Goal: Information Seeking & Learning: Learn about a topic

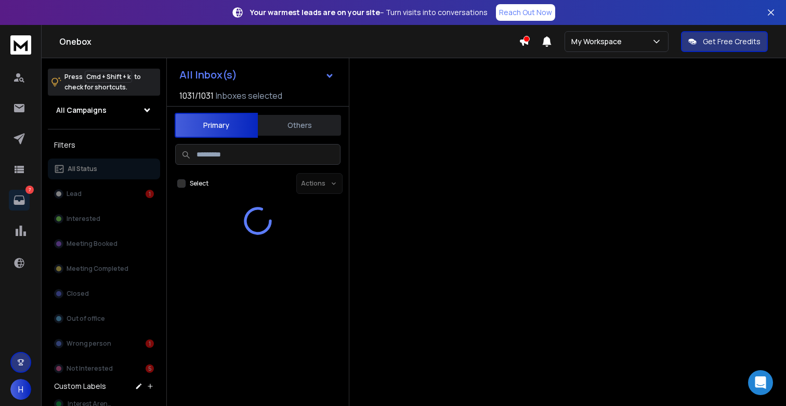
click at [230, 134] on button "Primary" at bounding box center [216, 125] width 83 height 25
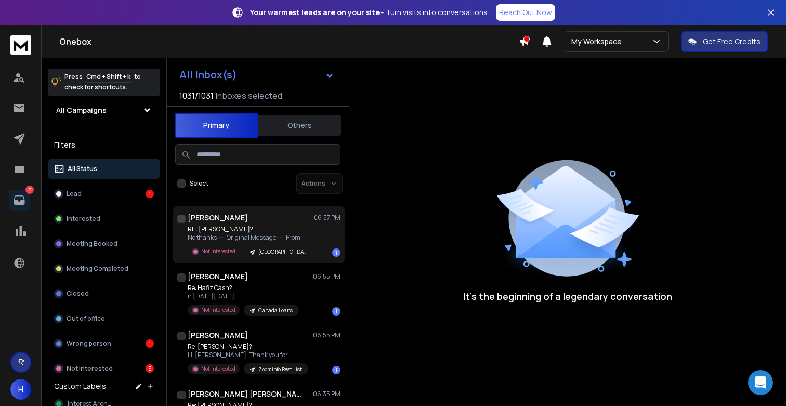
click at [320, 230] on div "RE: [PERSON_NAME]? No thanks -----Original Message----- From: Not Interested [G…" at bounding box center [264, 241] width 153 height 32
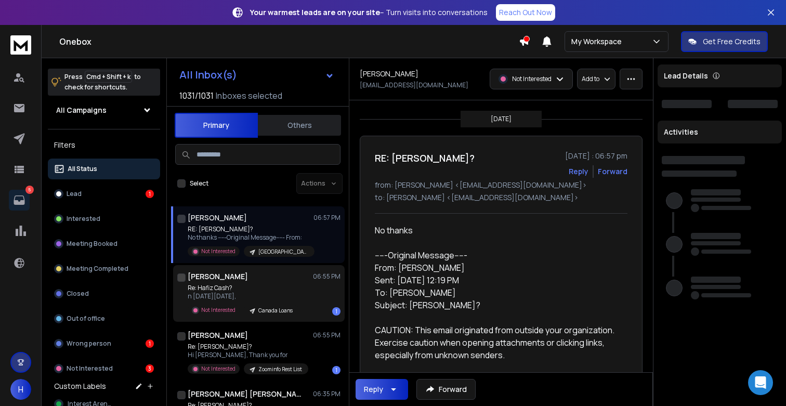
click at [288, 301] on div "Re: Hafiz Cash? n [DATE][DATE], Not Interested Canada Loans" at bounding box center [243, 300] width 111 height 32
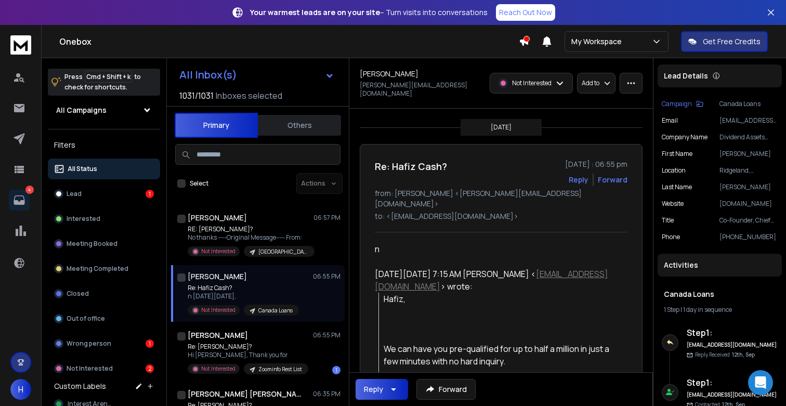
scroll to position [72, 0]
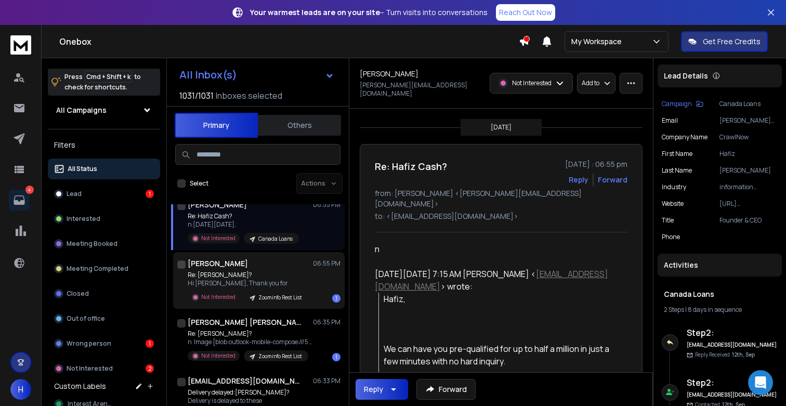
click at [261, 276] on p "Re: [PERSON_NAME]?" at bounding box center [248, 275] width 121 height 8
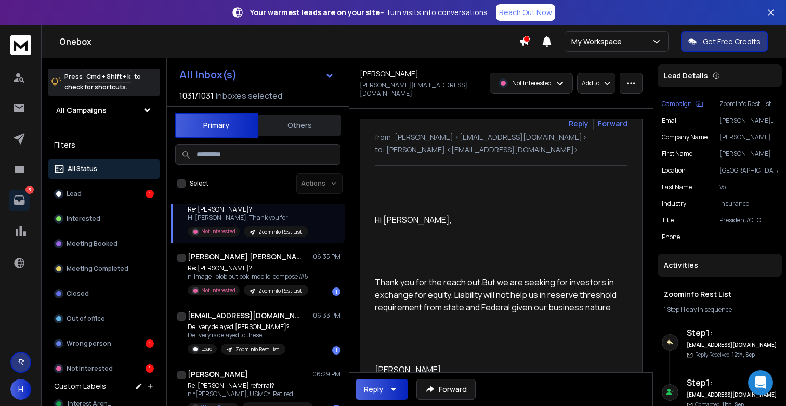
scroll to position [108, 0]
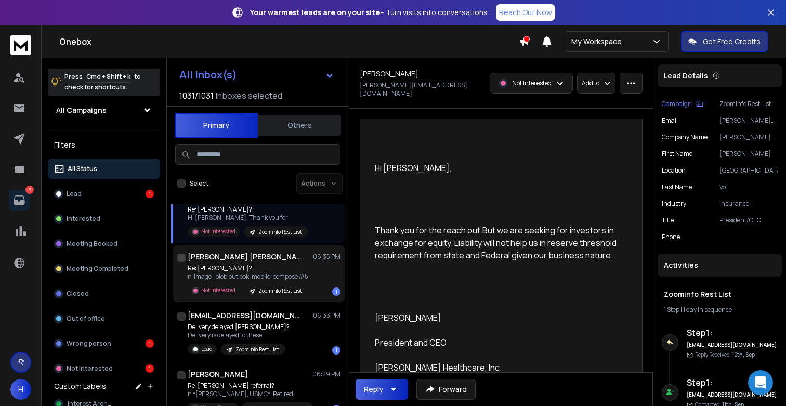
click at [207, 291] on p "Not Interested" at bounding box center [218, 291] width 34 height 8
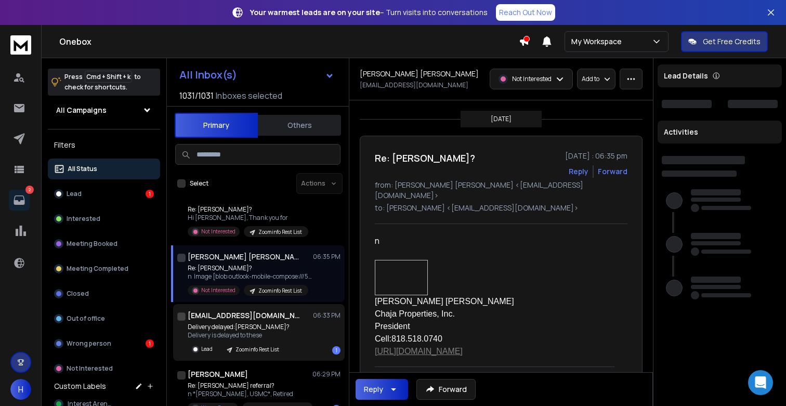
click at [288, 327] on div "Delivery delayed:[PERSON_NAME]? Delivery is delayed to these Lead Zoominfo Rest…" at bounding box center [264, 339] width 153 height 32
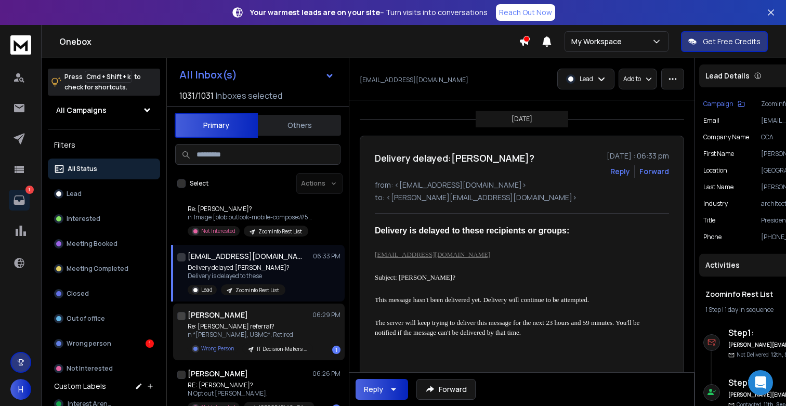
click at [296, 310] on div "[PERSON_NAME] 06:29 PM" at bounding box center [264, 315] width 153 height 10
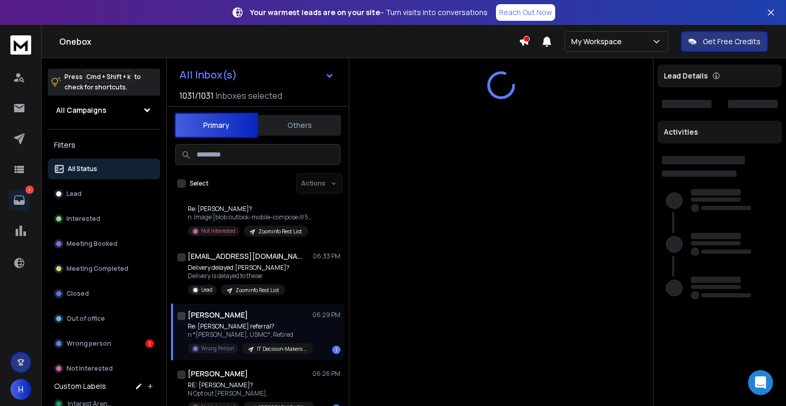
scroll to position [363, 0]
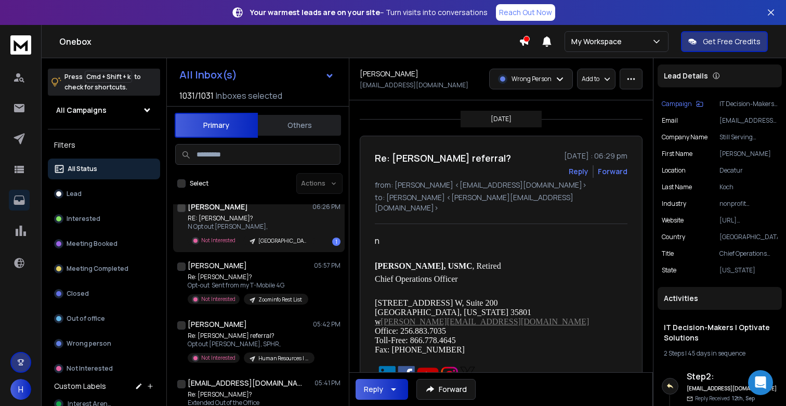
click at [282, 243] on p "[GEOGRAPHIC_DATA] + US Loans" at bounding box center [283, 241] width 50 height 8
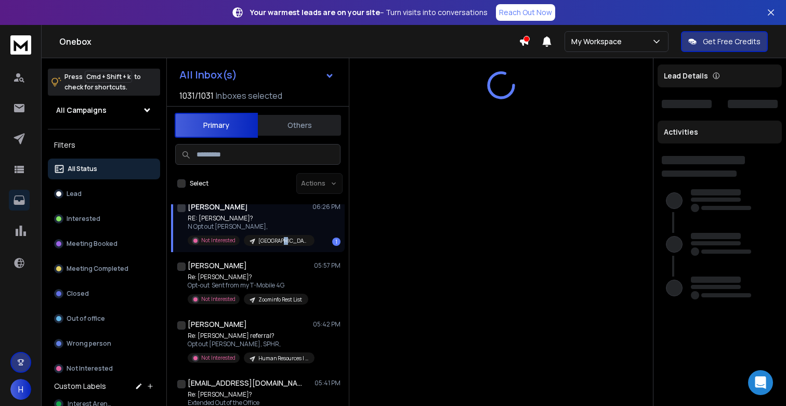
click at [282, 243] on p "[GEOGRAPHIC_DATA] + US Loans" at bounding box center [283, 241] width 50 height 8
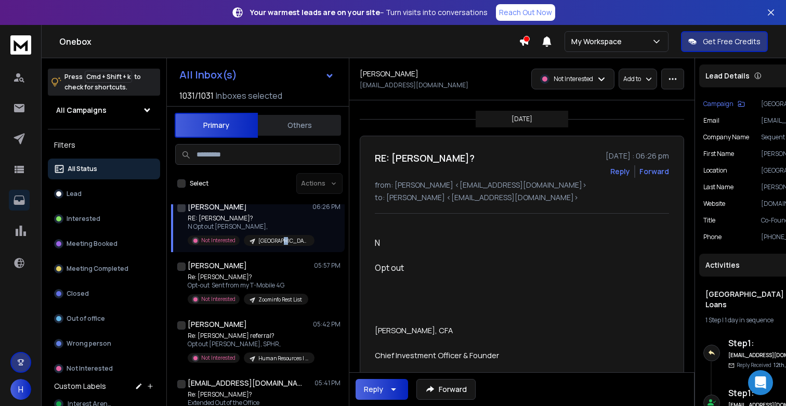
click at [306, 129] on button "Others" at bounding box center [299, 125] width 83 height 23
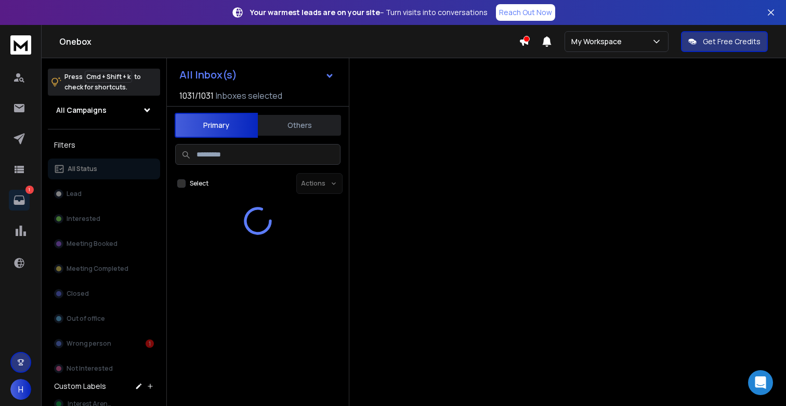
click at [232, 129] on button "Primary" at bounding box center [216, 125] width 83 height 25
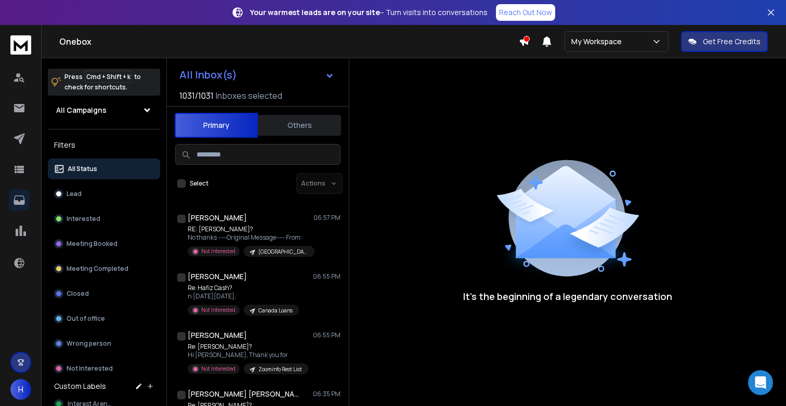
click at [293, 120] on button "Others" at bounding box center [299, 125] width 83 height 23
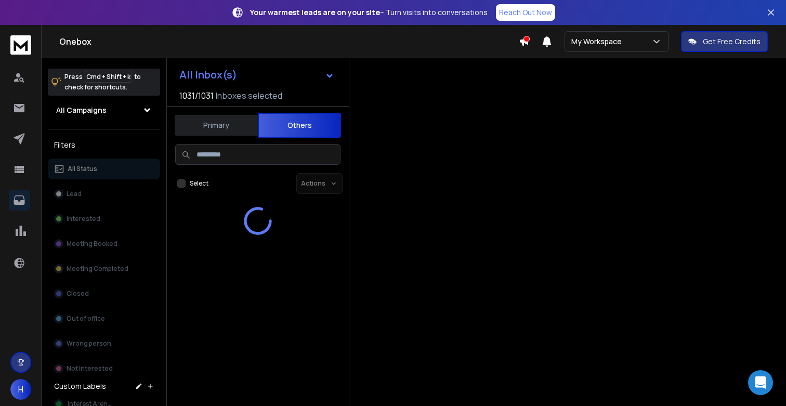
click at [293, 120] on button "Others" at bounding box center [299, 125] width 83 height 25
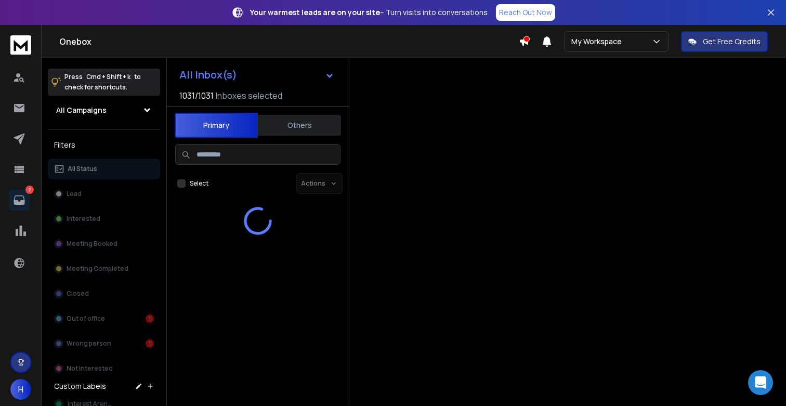
click at [241, 122] on button "Primary" at bounding box center [216, 125] width 83 height 25
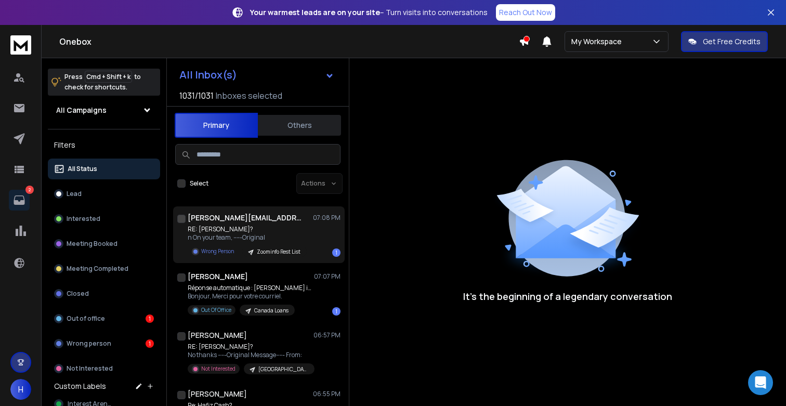
click at [307, 229] on p "RE: [PERSON_NAME]?" at bounding box center [247, 229] width 119 height 8
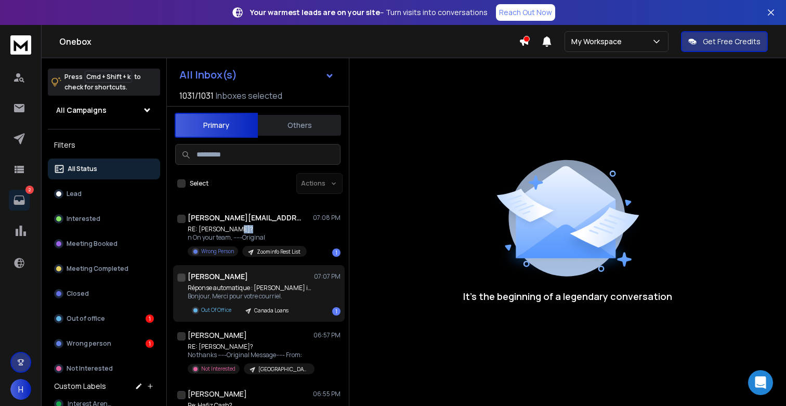
drag, startPoint x: 308, startPoint y: 229, endPoint x: 310, endPoint y: 277, distance: 47.4
click at [307, 229] on p "RE: [PERSON_NAME]?" at bounding box center [247, 229] width 119 height 8
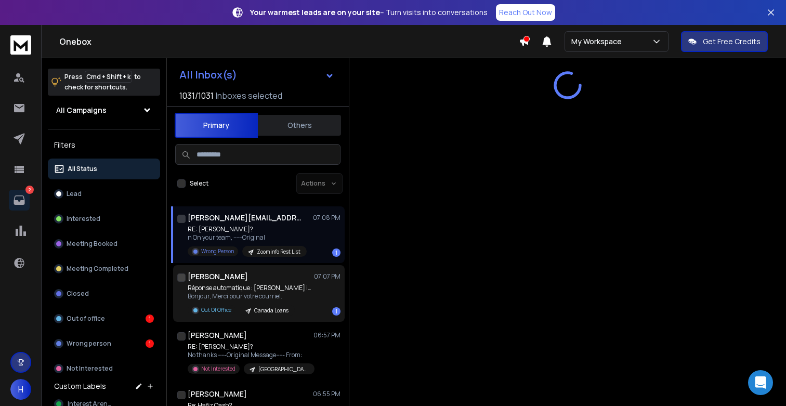
click at [310, 282] on div "[PERSON_NAME] 07:07 PM Réponse automatique : [PERSON_NAME] insider? Bonjour, Me…" at bounding box center [264, 293] width 153 height 44
